Goal: Find specific page/section: Find specific page/section

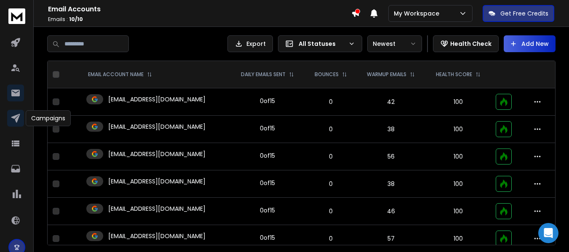
click at [17, 116] on icon at bounding box center [15, 118] width 9 height 9
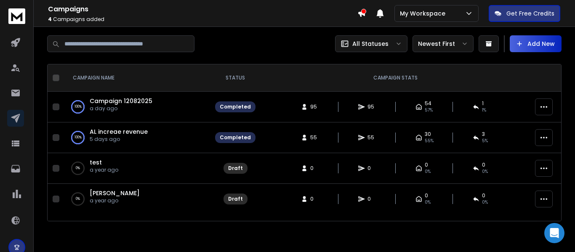
click at [126, 99] on span "Campaign 12082025" at bounding box center [121, 101] width 63 height 8
